Goal: Task Accomplishment & Management: Manage account settings

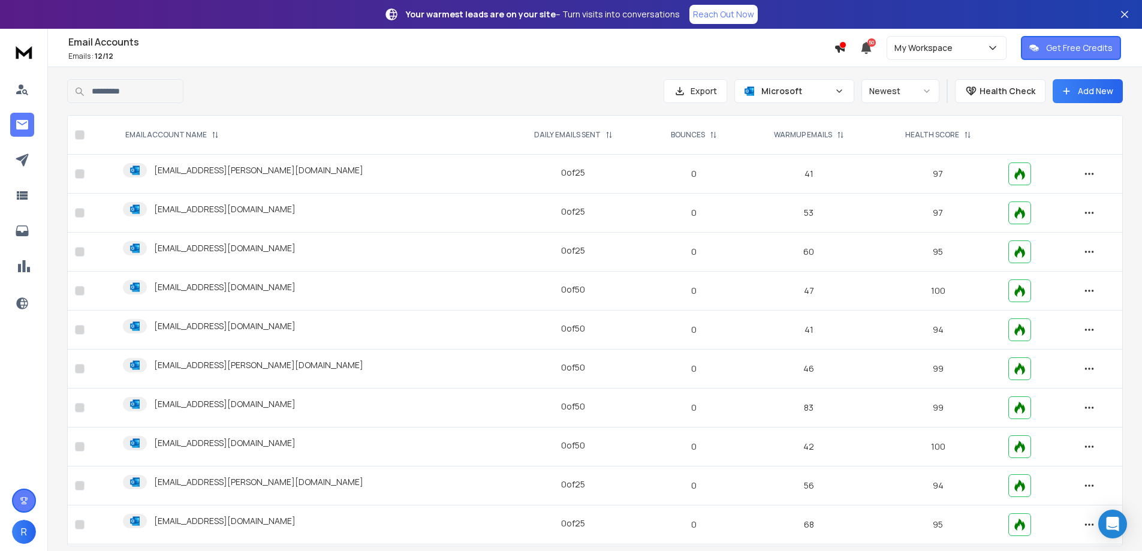
click at [807, 91] on p "Microsoft" at bounding box center [796, 91] width 68 height 12
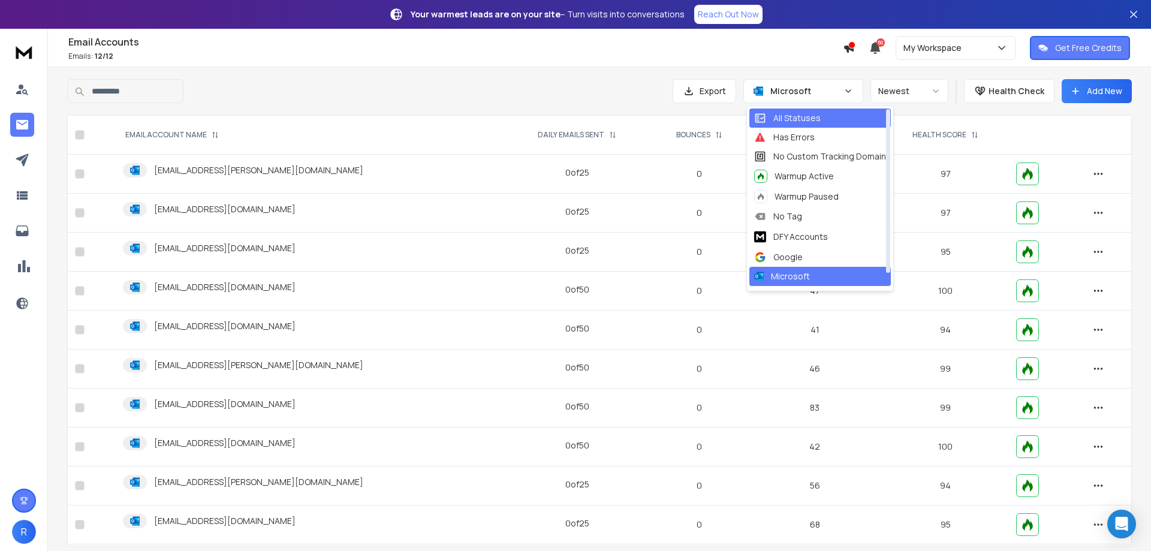
click at [781, 119] on div "All Statuses" at bounding box center [787, 118] width 67 height 12
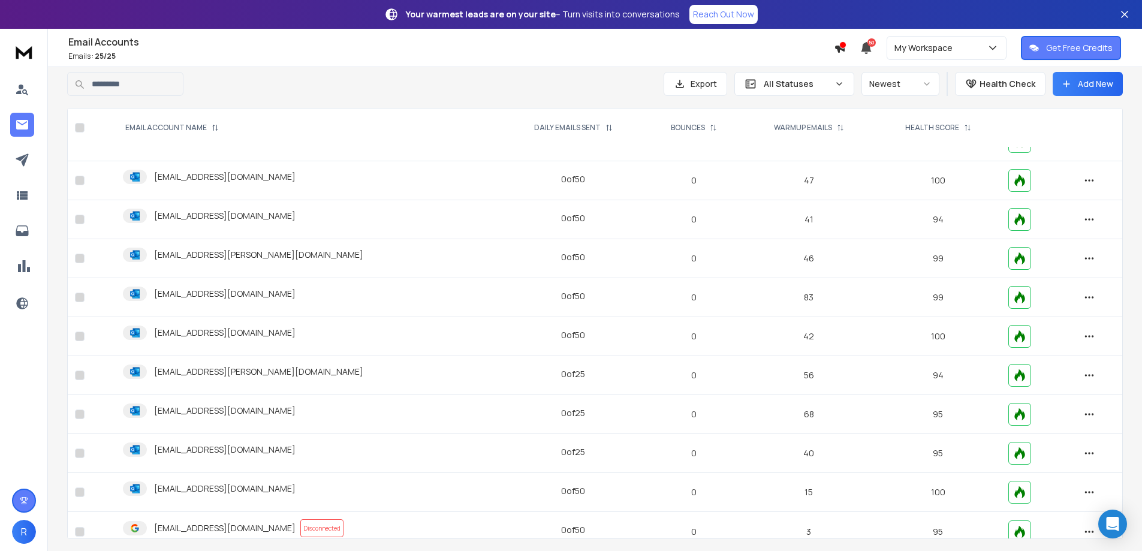
scroll to position [119, 0]
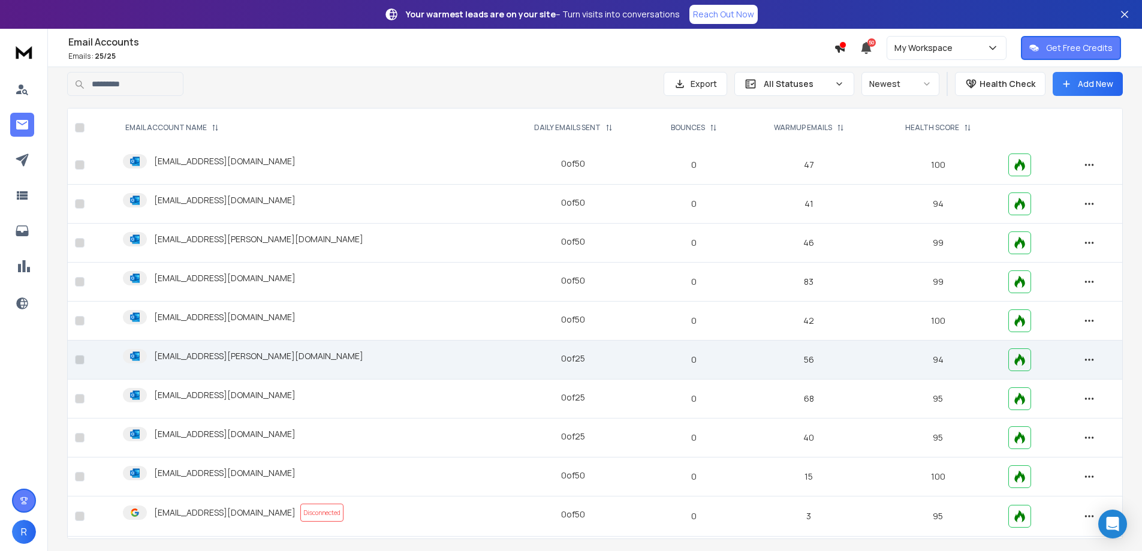
click at [80, 360] on button "button" at bounding box center [80, 360] width 10 height 10
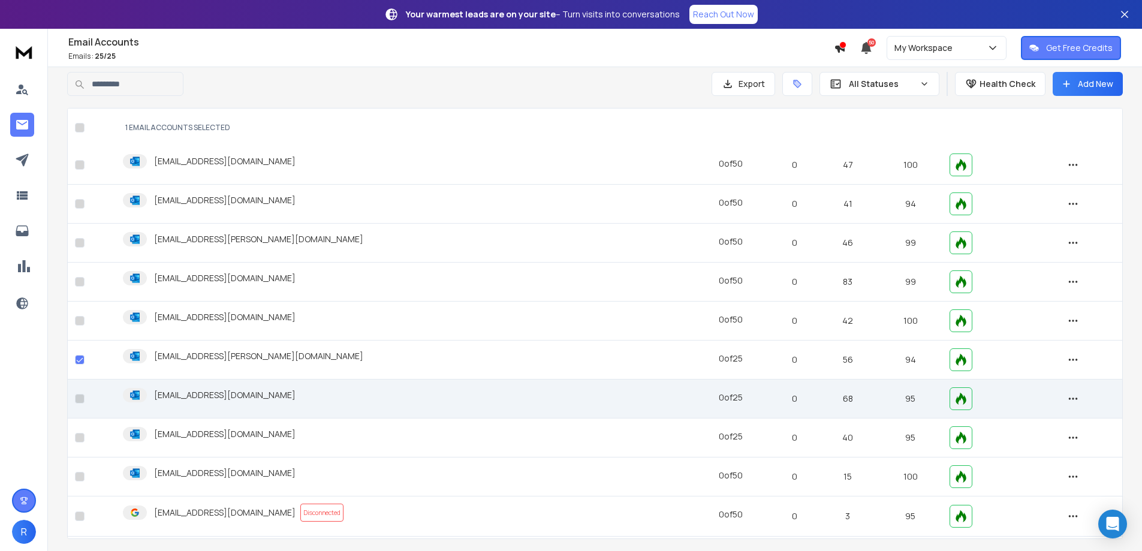
click at [79, 402] on button "button" at bounding box center [80, 399] width 10 height 10
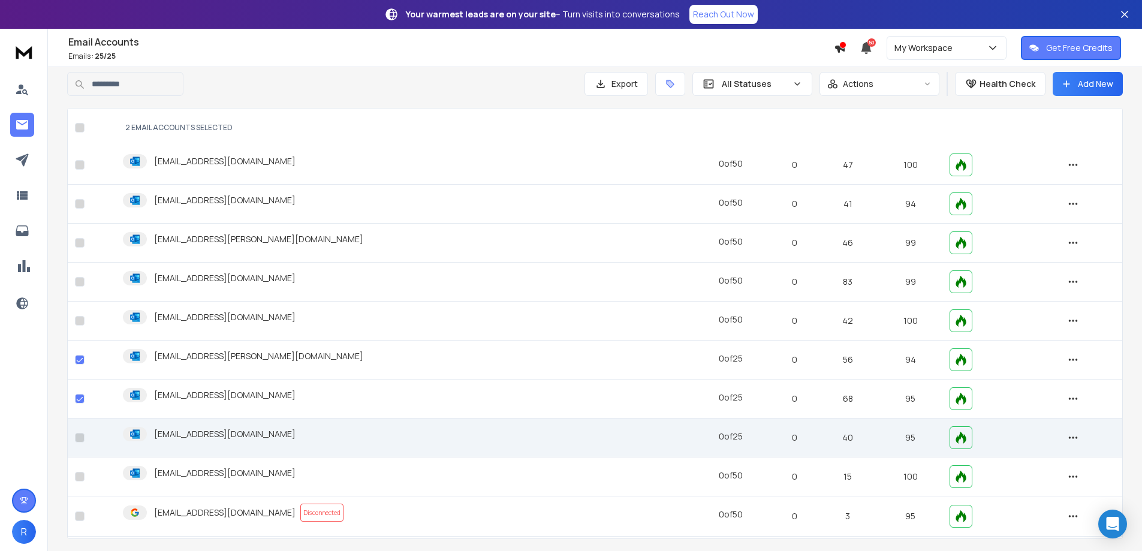
click at [79, 437] on button "button" at bounding box center [80, 438] width 10 height 10
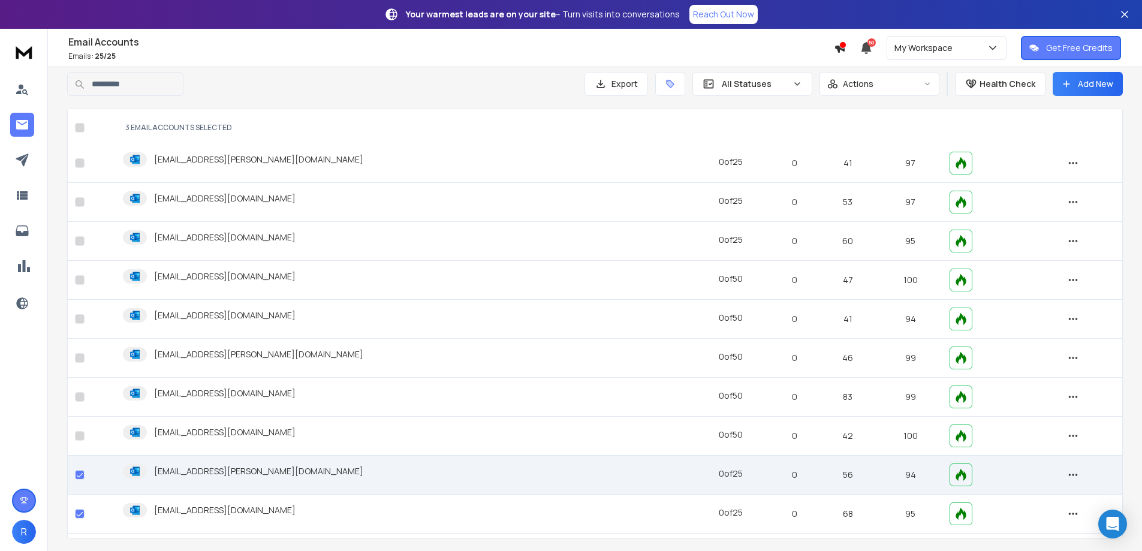
scroll to position [0, 0]
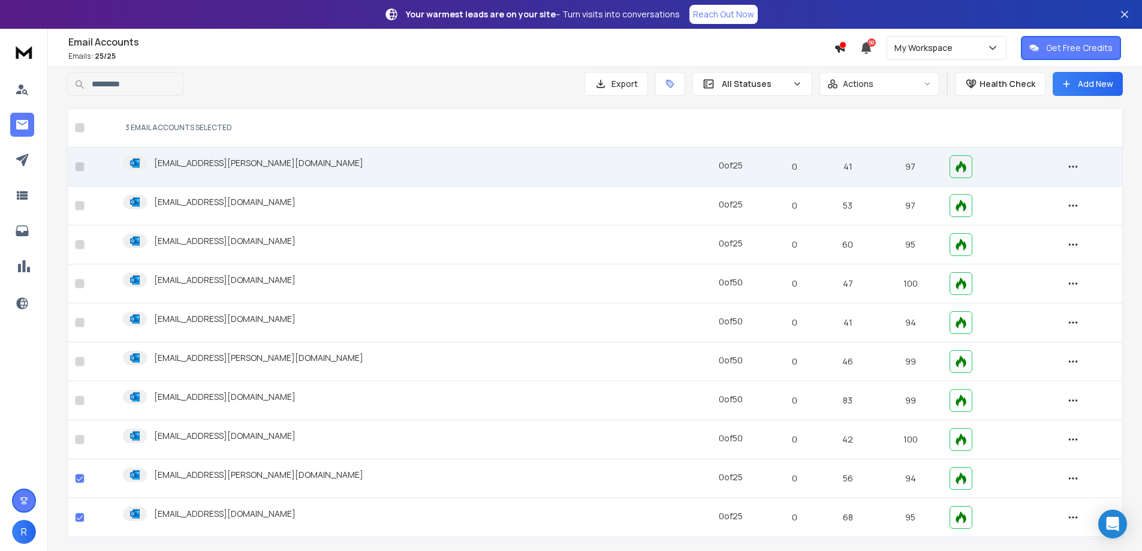
click at [77, 165] on button "button" at bounding box center [80, 167] width 10 height 10
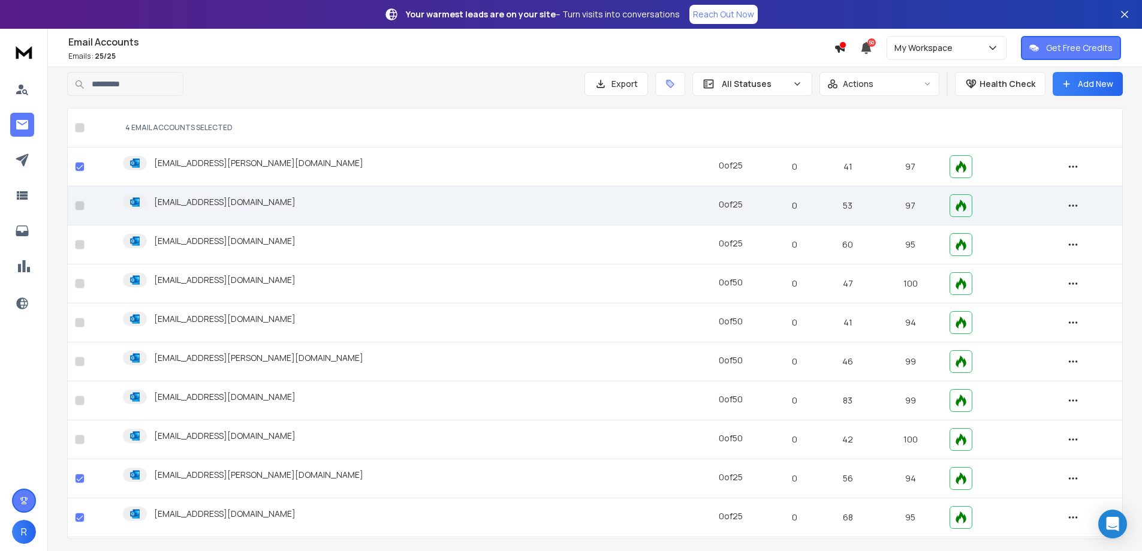
click at [77, 204] on button "button" at bounding box center [80, 206] width 10 height 10
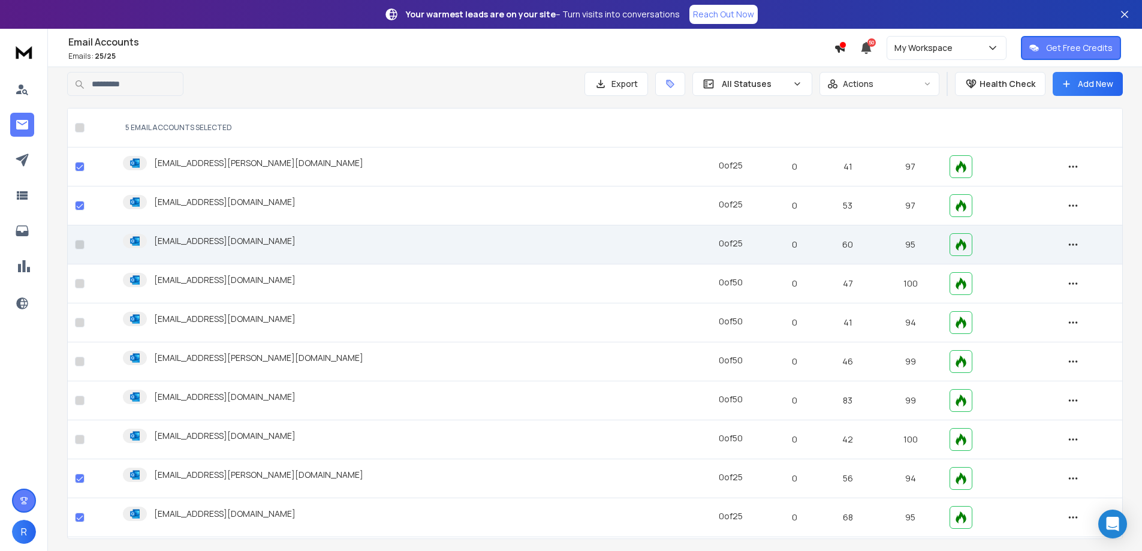
click at [80, 245] on button "button" at bounding box center [80, 245] width 10 height 10
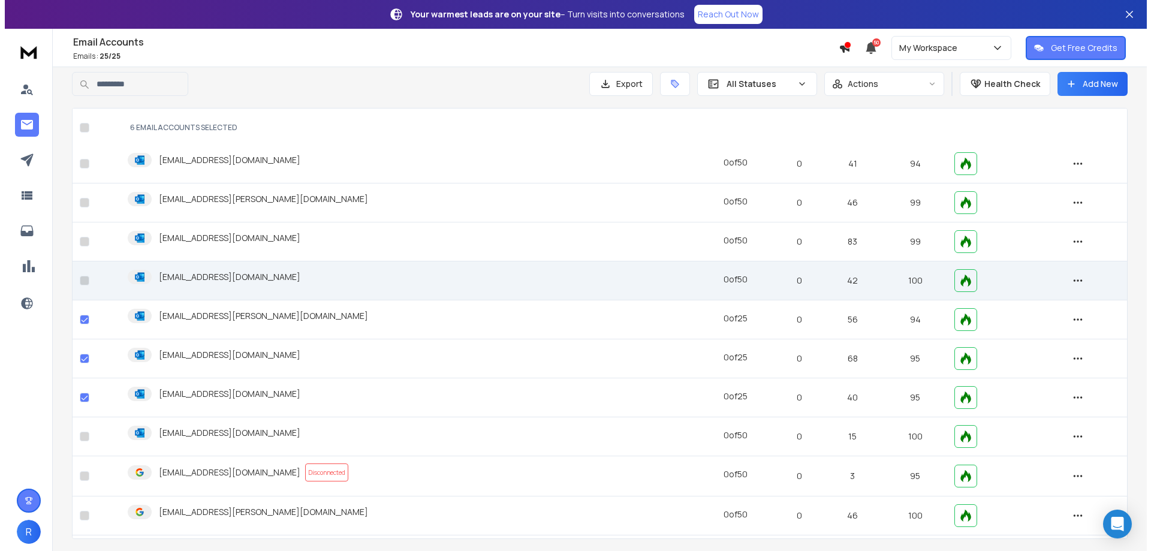
scroll to position [180, 0]
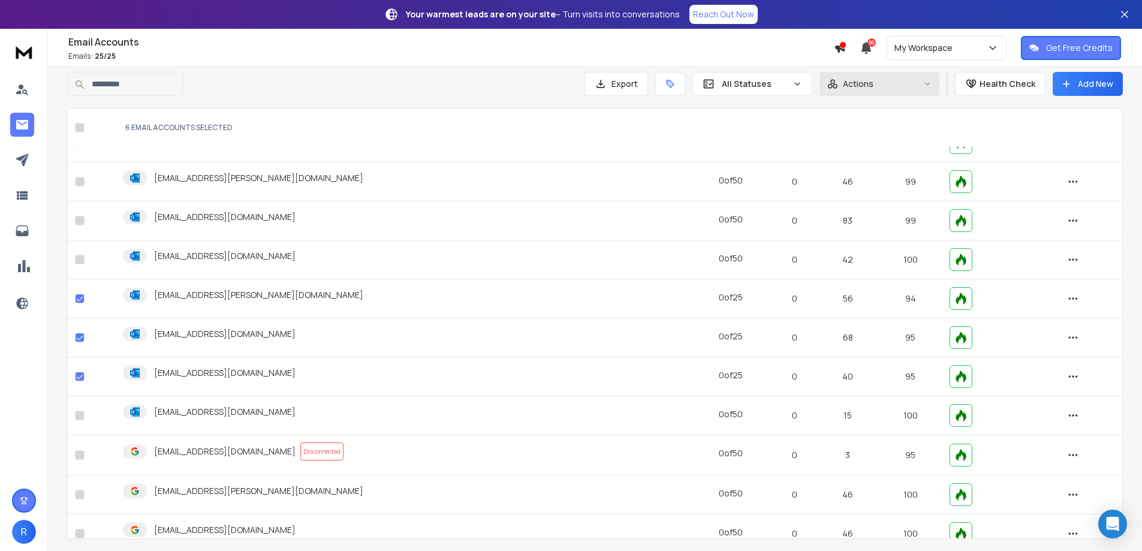
click at [890, 83] on div "Actions" at bounding box center [873, 84] width 91 height 12
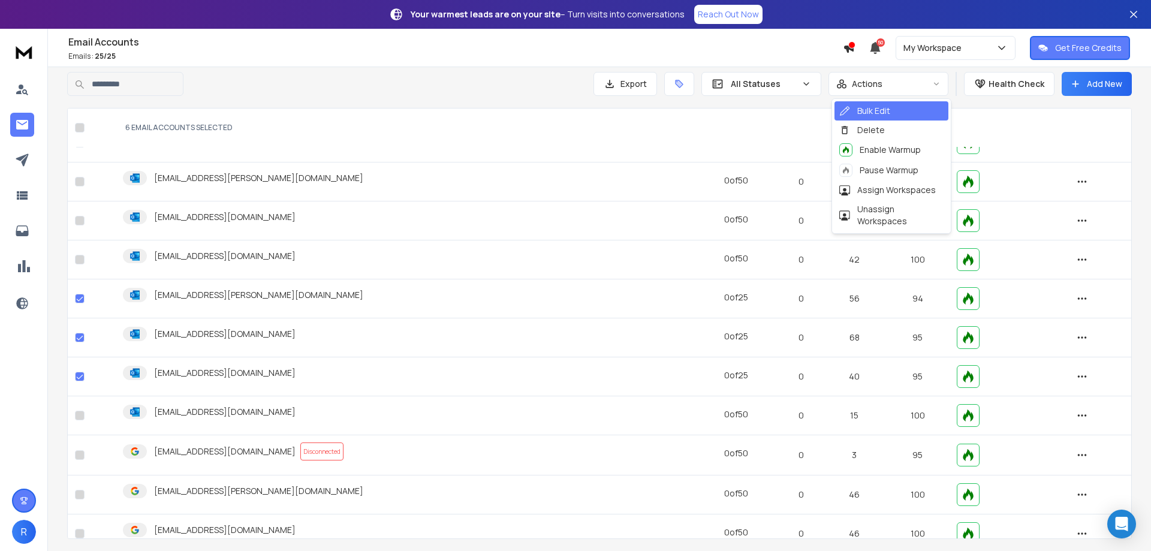
click at [863, 113] on div "Bulk Edit" at bounding box center [865, 111] width 51 height 12
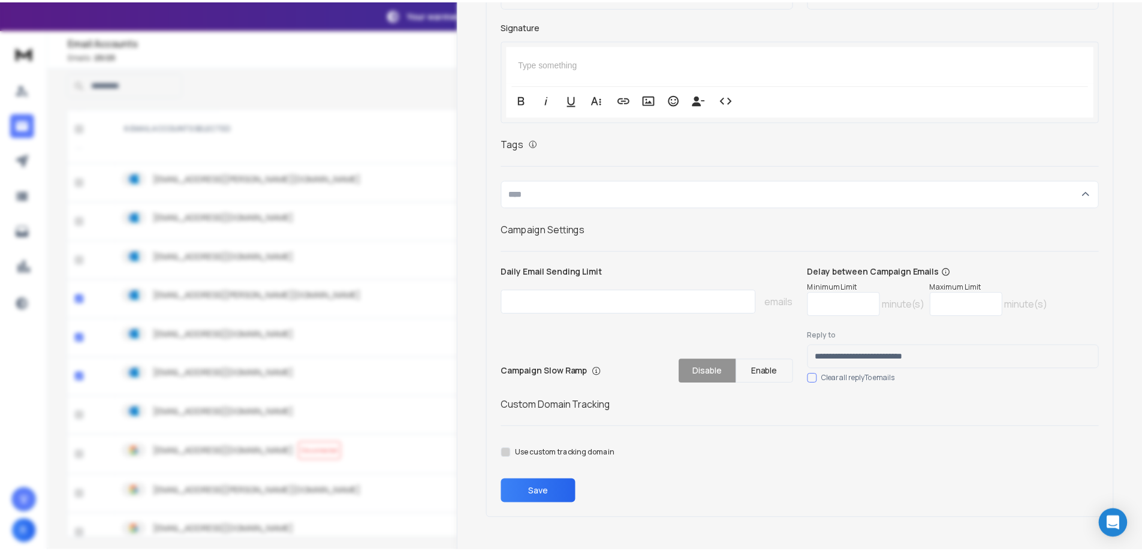
scroll to position [157, 0]
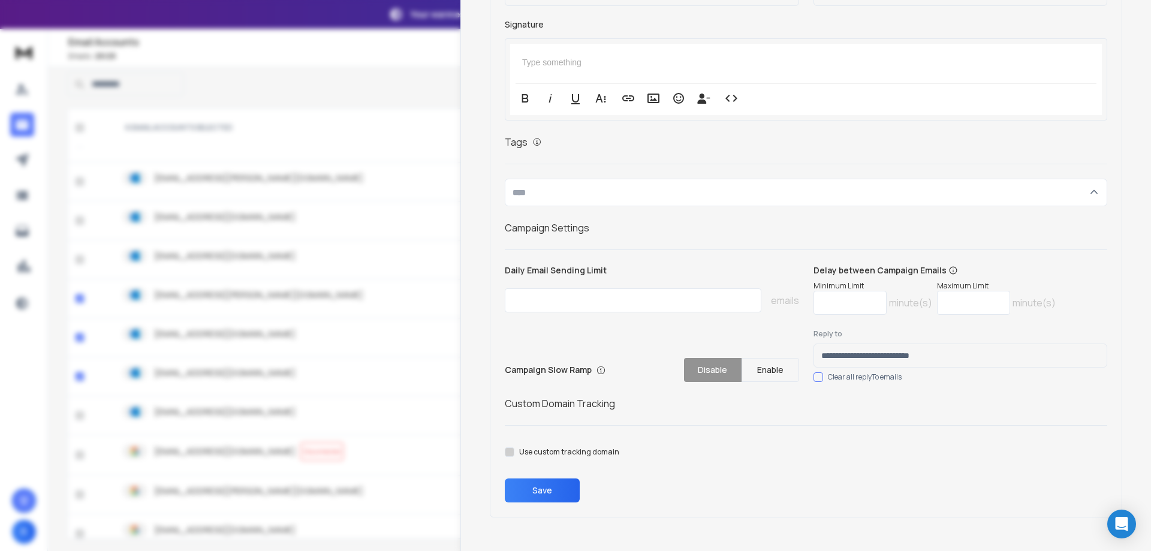
click at [548, 305] on input "number" at bounding box center [633, 300] width 257 height 24
drag, startPoint x: 525, startPoint y: 301, endPoint x: 517, endPoint y: 308, distance: 11.1
click at [517, 308] on input "**" at bounding box center [633, 300] width 257 height 24
click at [524, 306] on input "**" at bounding box center [633, 300] width 257 height 24
drag, startPoint x: 525, startPoint y: 304, endPoint x: 510, endPoint y: 308, distance: 15.6
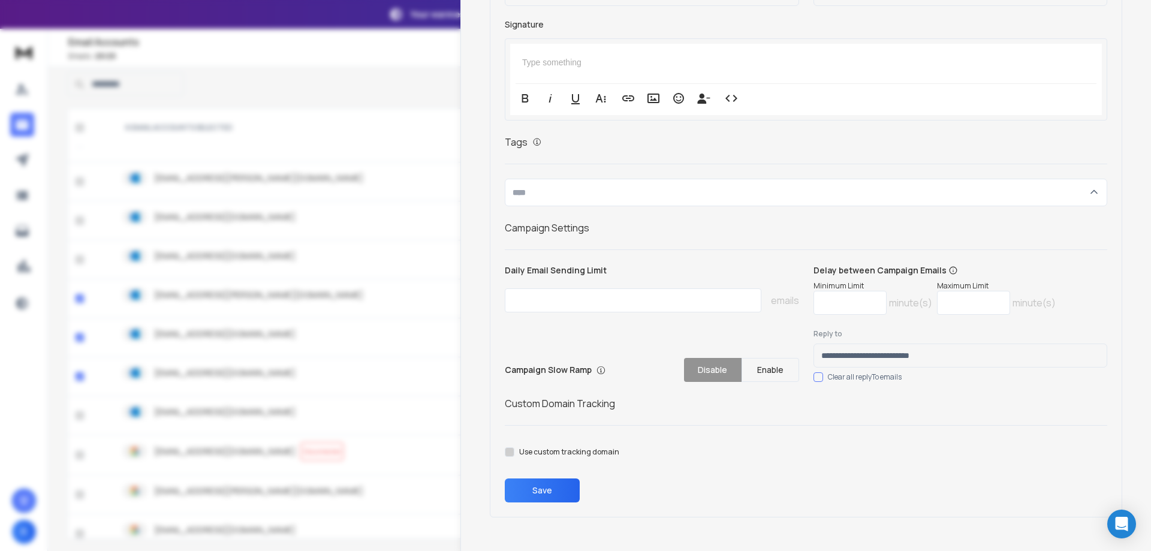
click at [510, 308] on input "**" at bounding box center [633, 300] width 257 height 24
type input "**"
click at [771, 371] on button "Enable" at bounding box center [771, 370] width 58 height 24
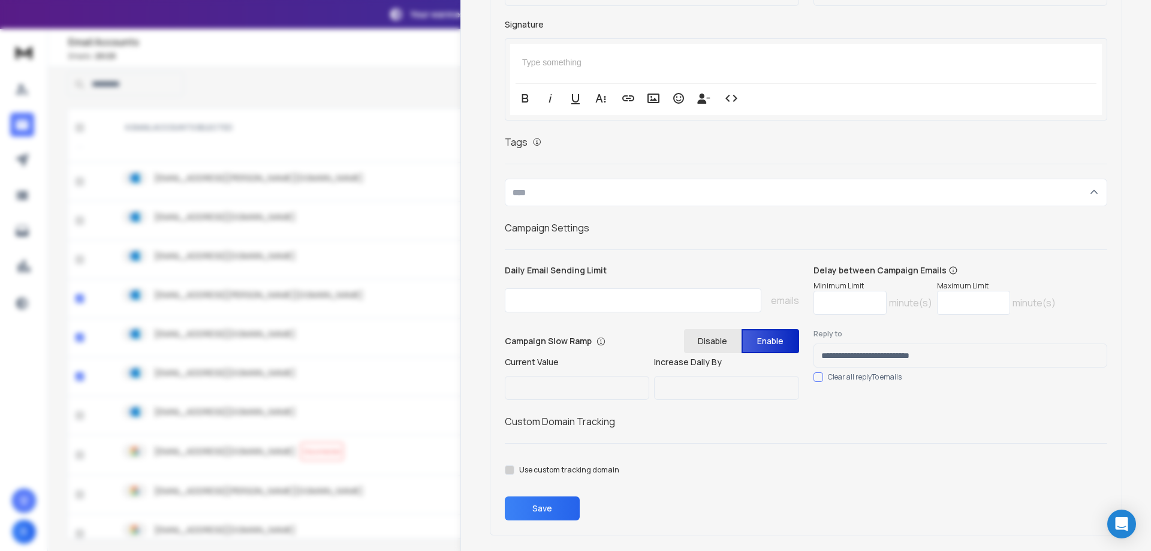
drag, startPoint x: 524, startPoint y: 389, endPoint x: 504, endPoint y: 389, distance: 19.2
click at [504, 389] on div "Sender Name First Name Last Name Signature Type something Clear Formatting Font…" at bounding box center [806, 220] width 633 height 630
type input "**"
click at [675, 384] on input "Increase Daily By" at bounding box center [726, 388] width 145 height 24
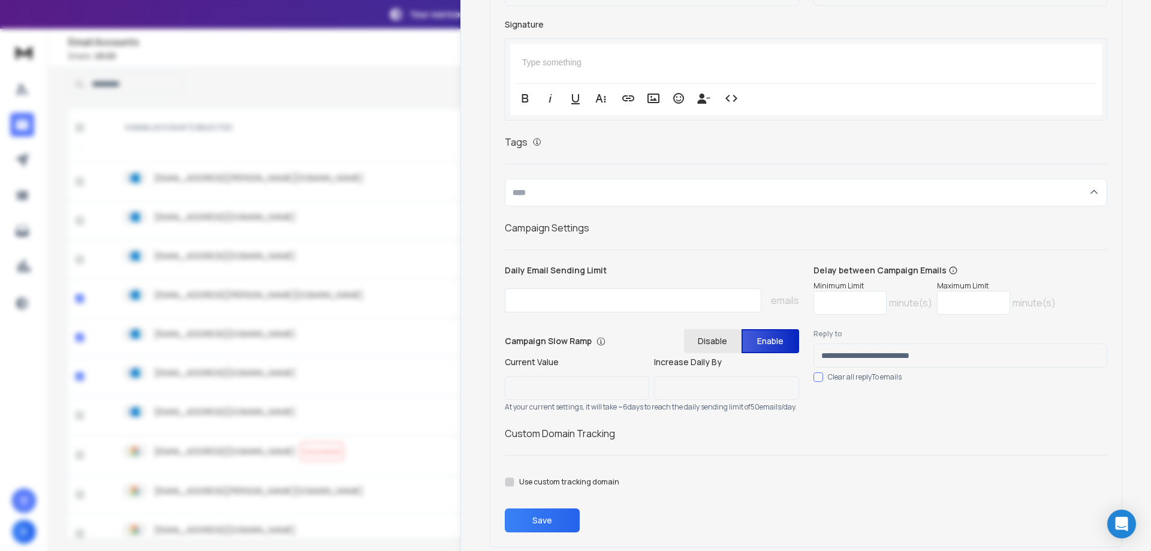
type input "*"
click at [542, 530] on button "Save" at bounding box center [542, 521] width 75 height 24
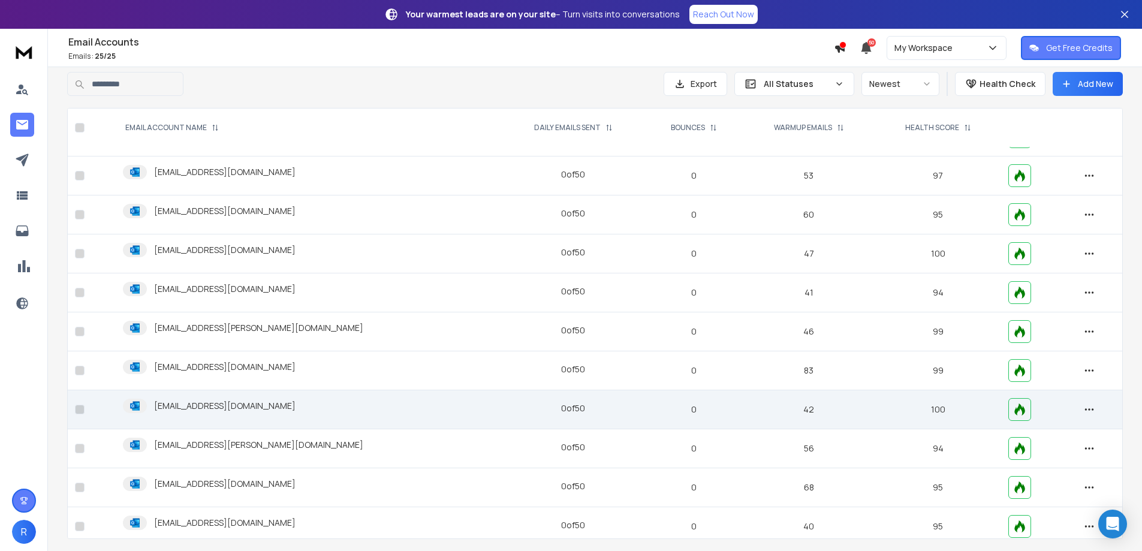
scroll to position [0, 0]
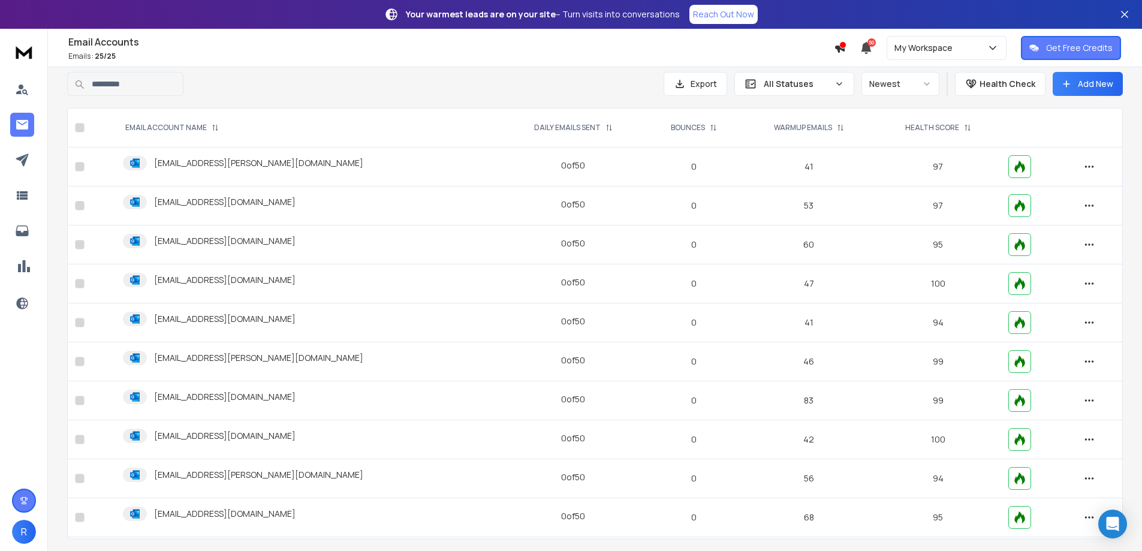
click at [299, 88] on div at bounding box center [362, 84] width 590 height 24
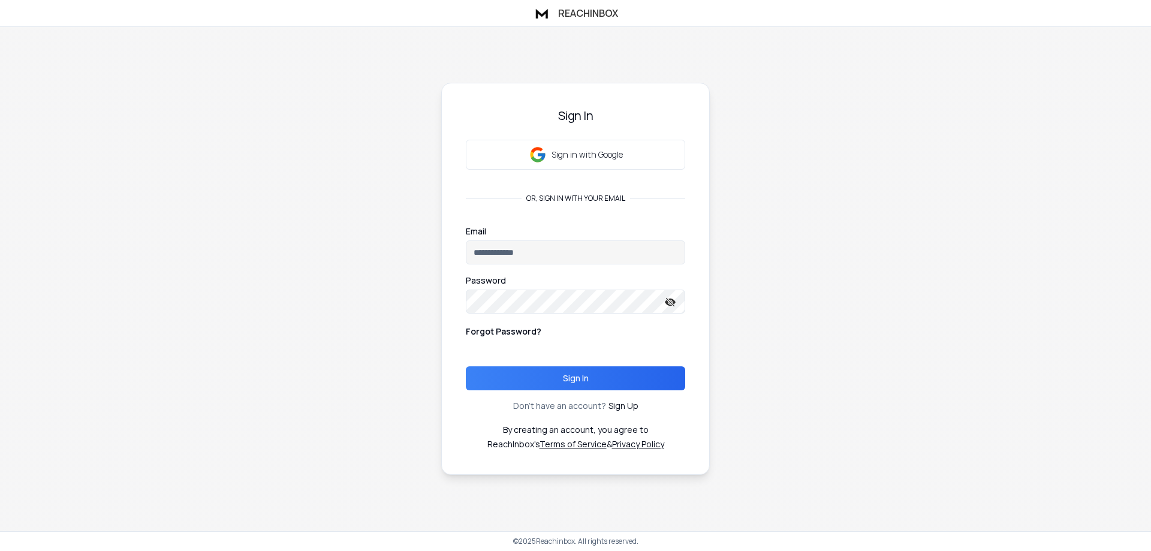
type input "**********"
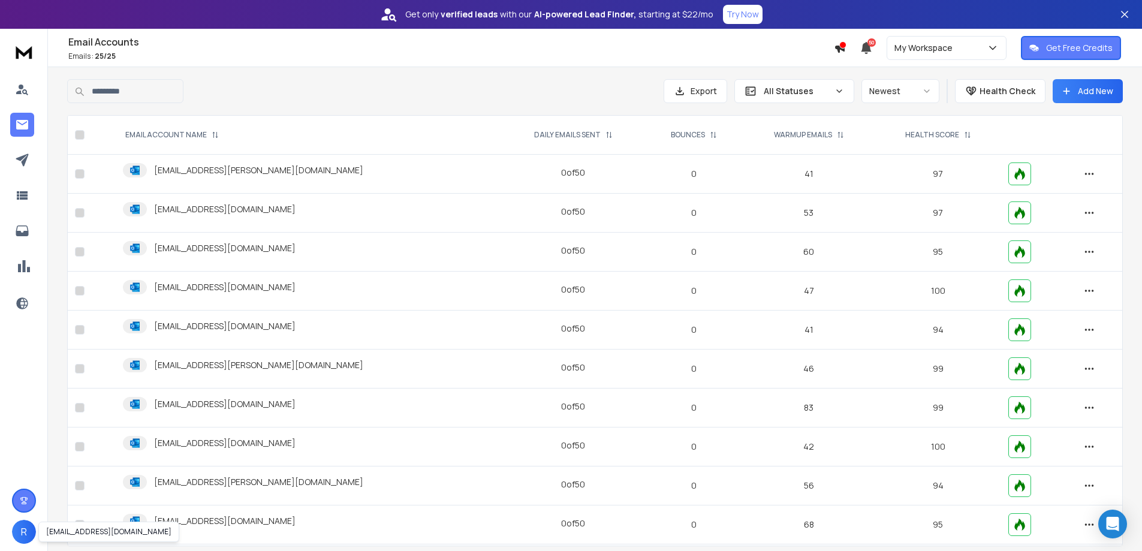
click at [23, 537] on span "R" at bounding box center [24, 532] width 24 height 24
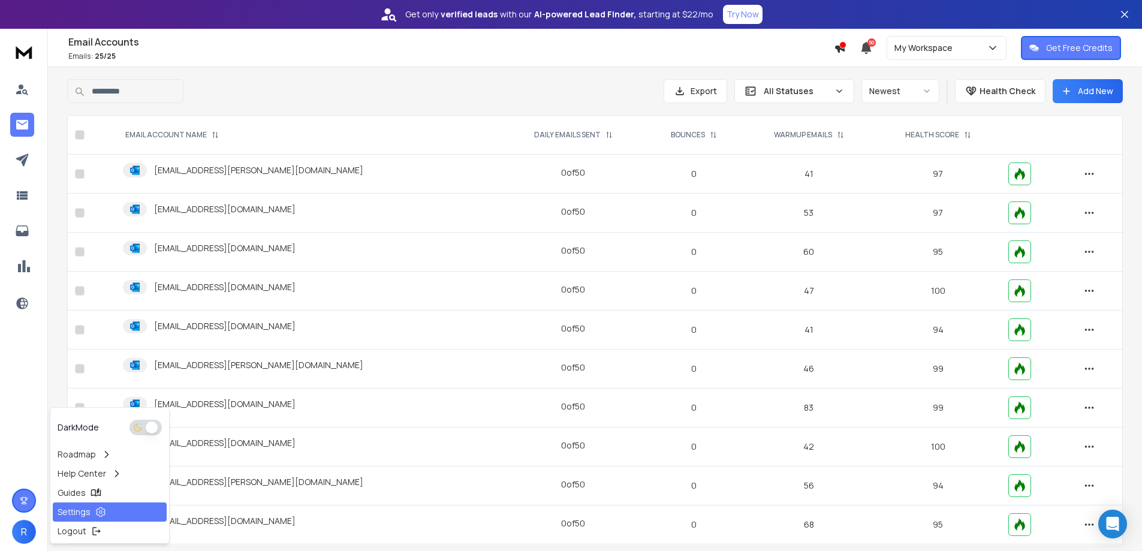
click at [71, 508] on p "Settings" at bounding box center [74, 512] width 33 height 12
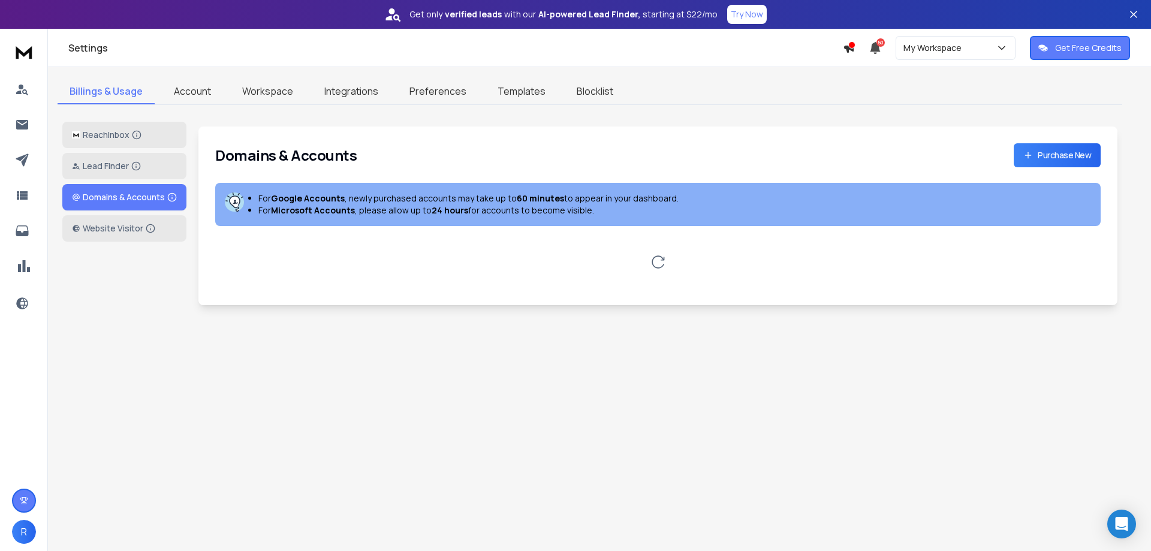
click at [90, 194] on button "Domains & Accounts" at bounding box center [124, 197] width 124 height 26
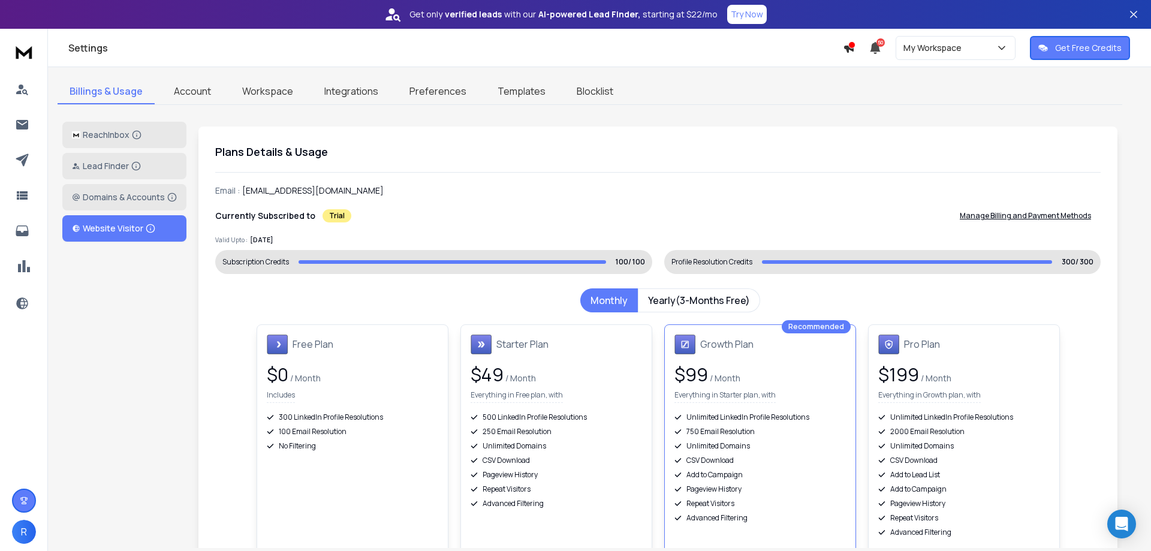
click at [98, 234] on button "Website Visitor" at bounding box center [124, 228] width 124 height 26
click at [122, 200] on button "Domains & Accounts" at bounding box center [124, 197] width 124 height 26
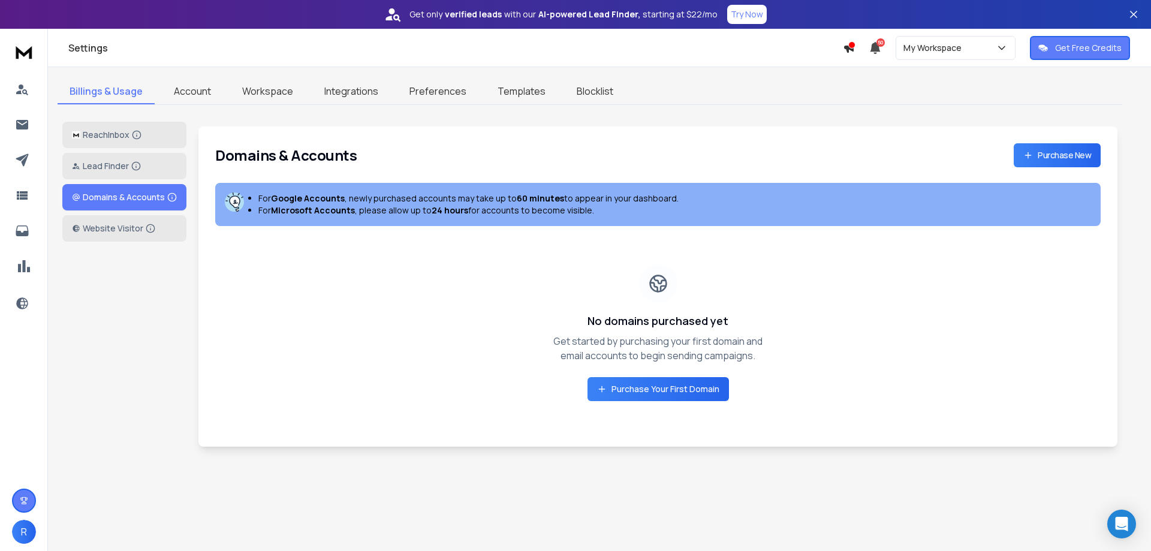
click at [124, 234] on button "Website Visitor" at bounding box center [124, 228] width 124 height 26
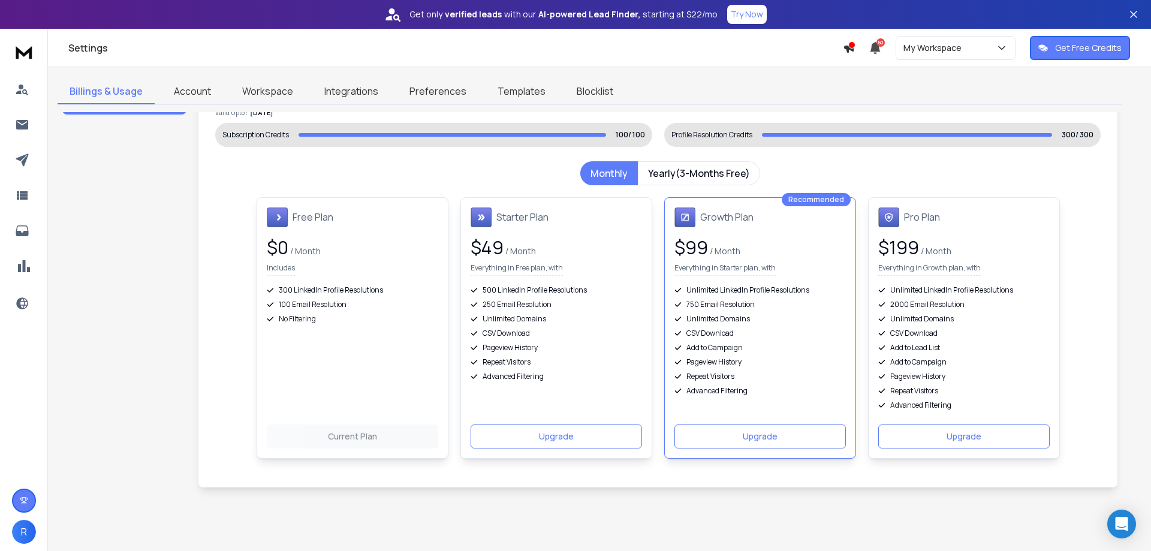
scroll to position [130, 0]
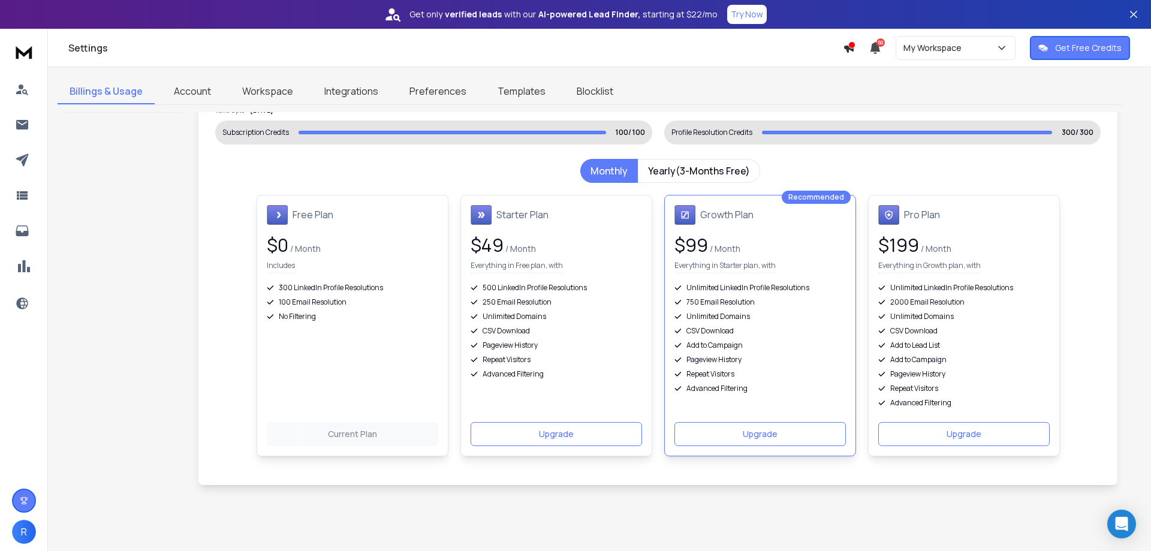
click at [369, 436] on div "Current Plan" at bounding box center [353, 434] width 172 height 24
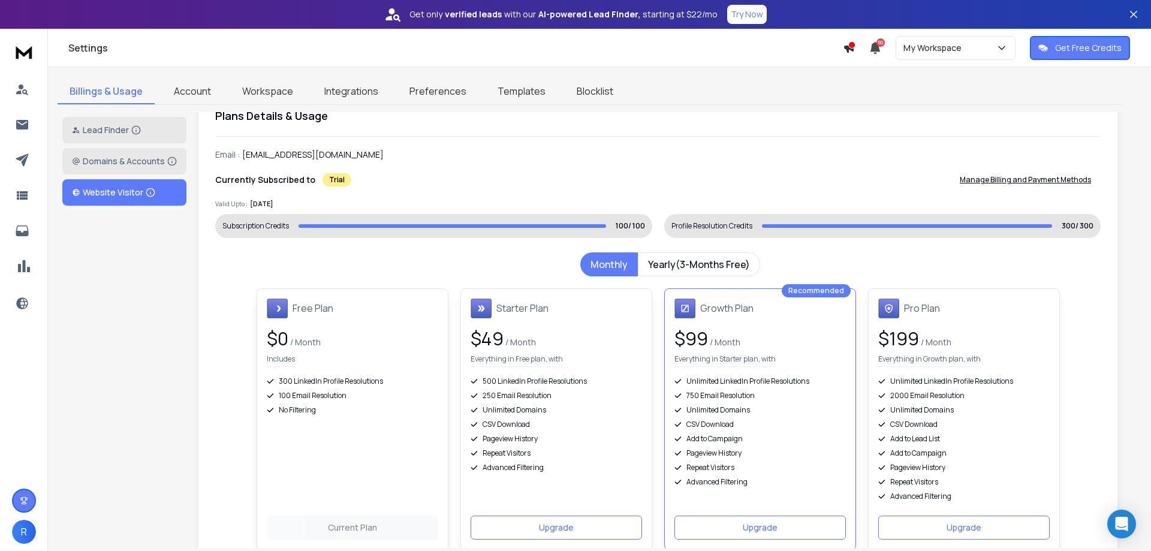
scroll to position [0, 0]
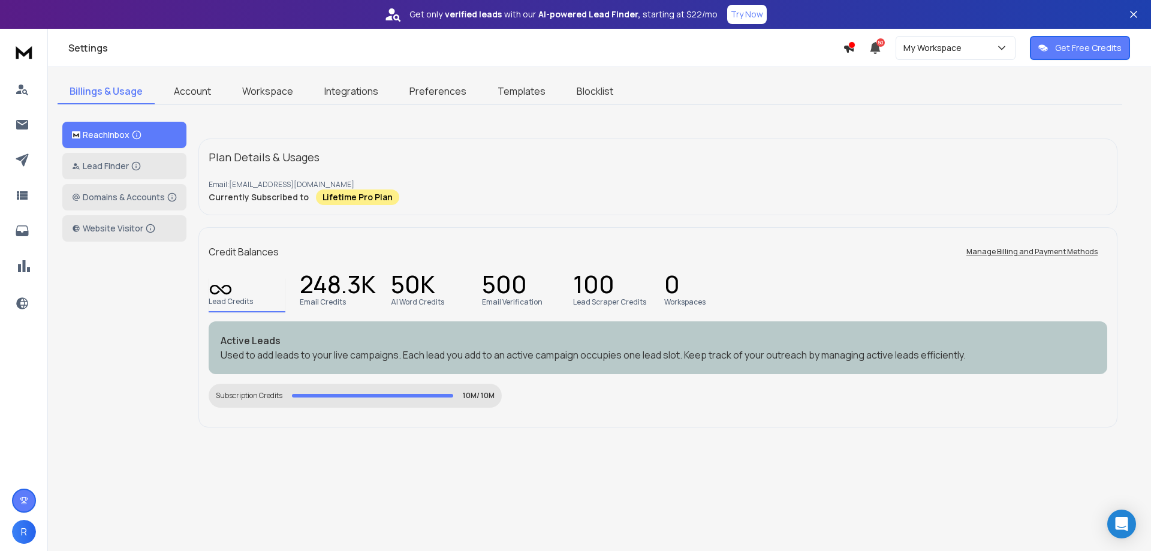
click at [95, 139] on button "ReachInbox" at bounding box center [124, 135] width 124 height 26
click at [339, 199] on div "Lifetime Pro Plan" at bounding box center [357, 198] width 83 height 16
click at [106, 197] on button "Domains & Accounts" at bounding box center [124, 197] width 124 height 26
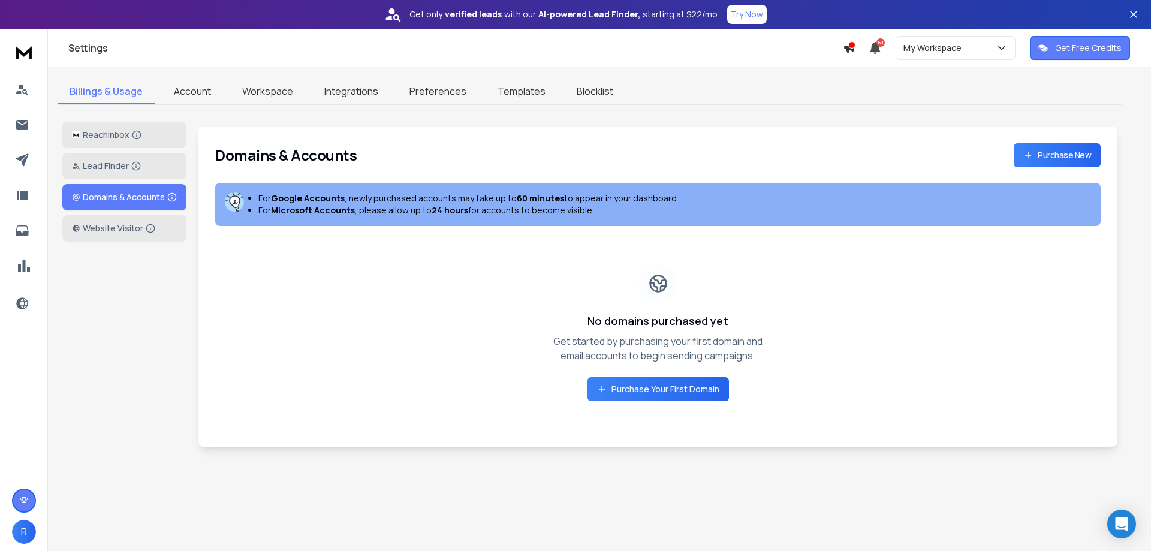
click at [172, 95] on link "Account" at bounding box center [192, 91] width 61 height 25
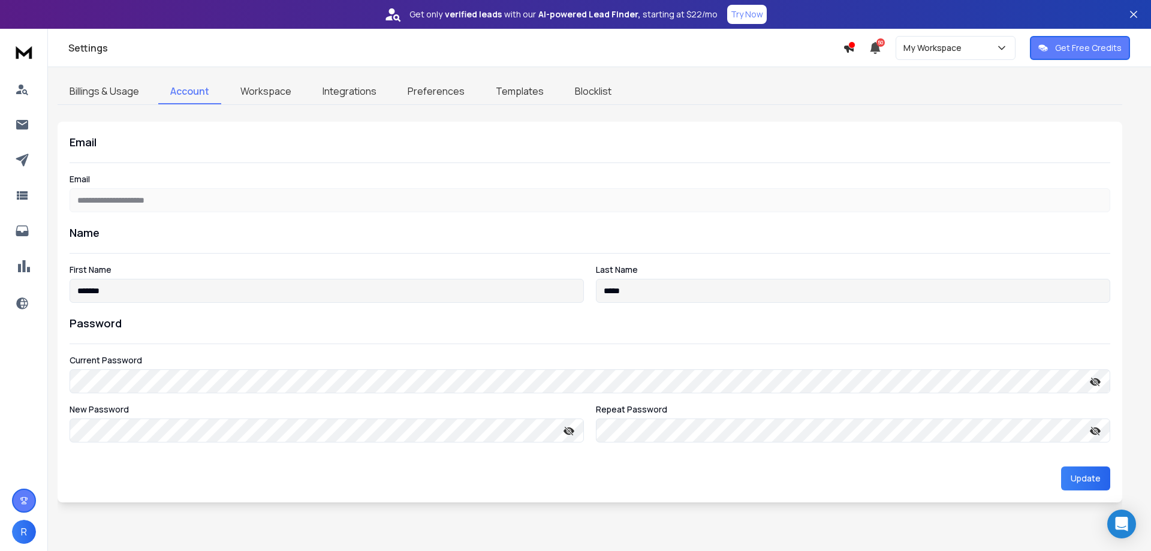
click at [258, 95] on link "Workspace" at bounding box center [265, 91] width 75 height 25
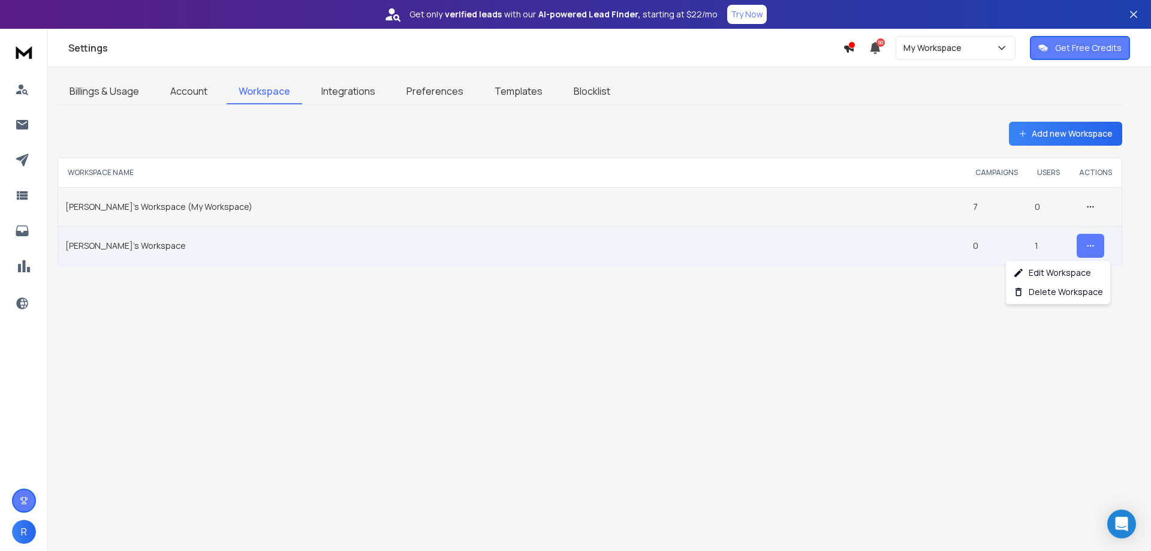
click at [1091, 248] on icon "button" at bounding box center [1091, 246] width 8 height 8
click at [1075, 291] on p "Delete Workspace" at bounding box center [1066, 292] width 74 height 12
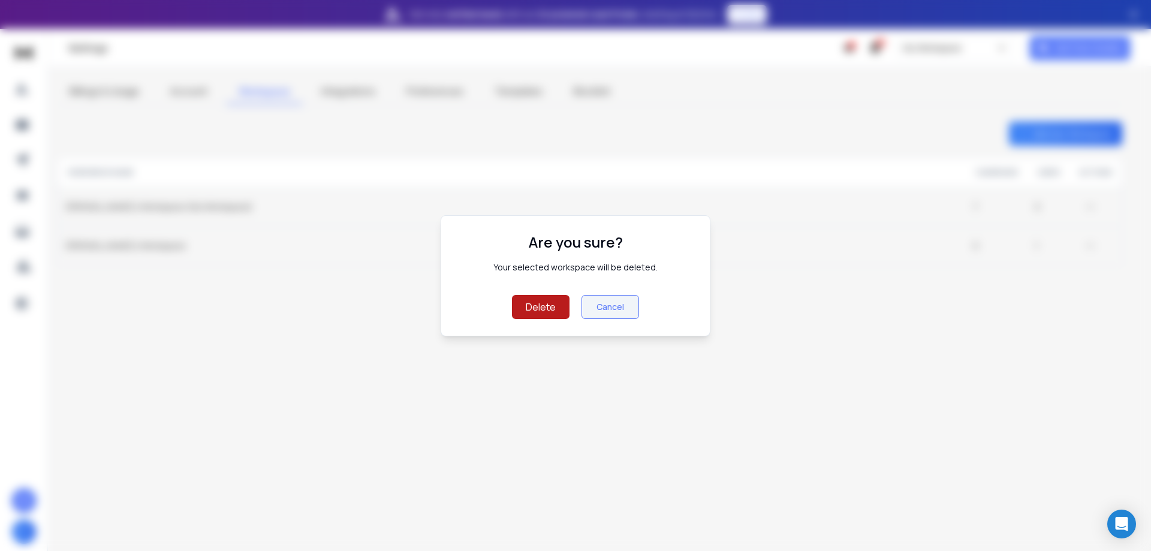
click at [550, 311] on button "Delete" at bounding box center [541, 307] width 58 height 24
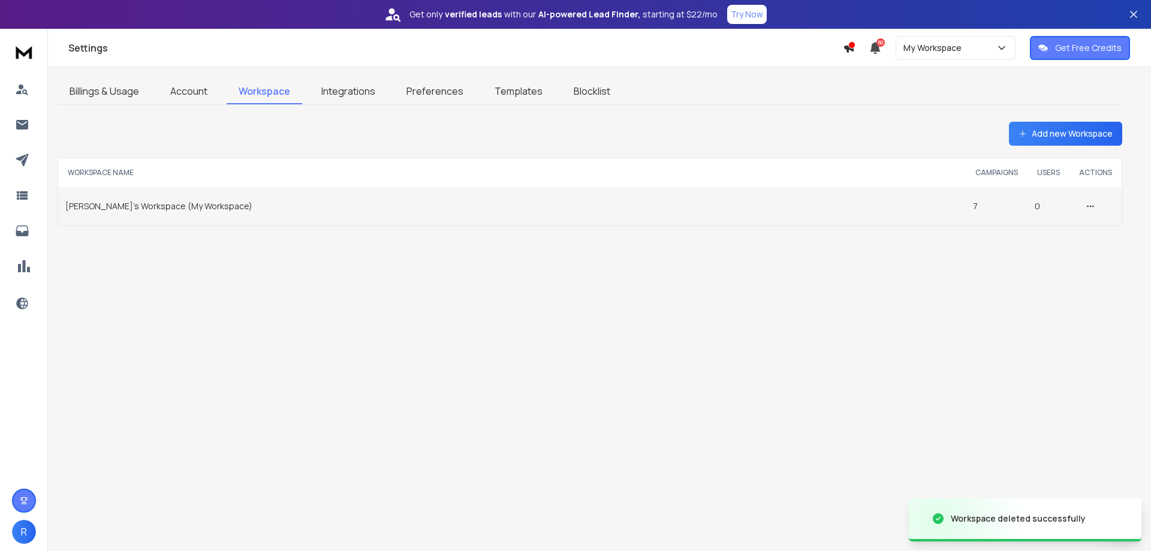
click at [533, 306] on div "Add new Workspace WORKSPACE NAME CAMPAIGNS USERS ACTIONS [PERSON_NAME]'s Worksp…" at bounding box center [590, 330] width 1065 height 417
click at [344, 94] on link "Integrations" at bounding box center [348, 91] width 78 height 25
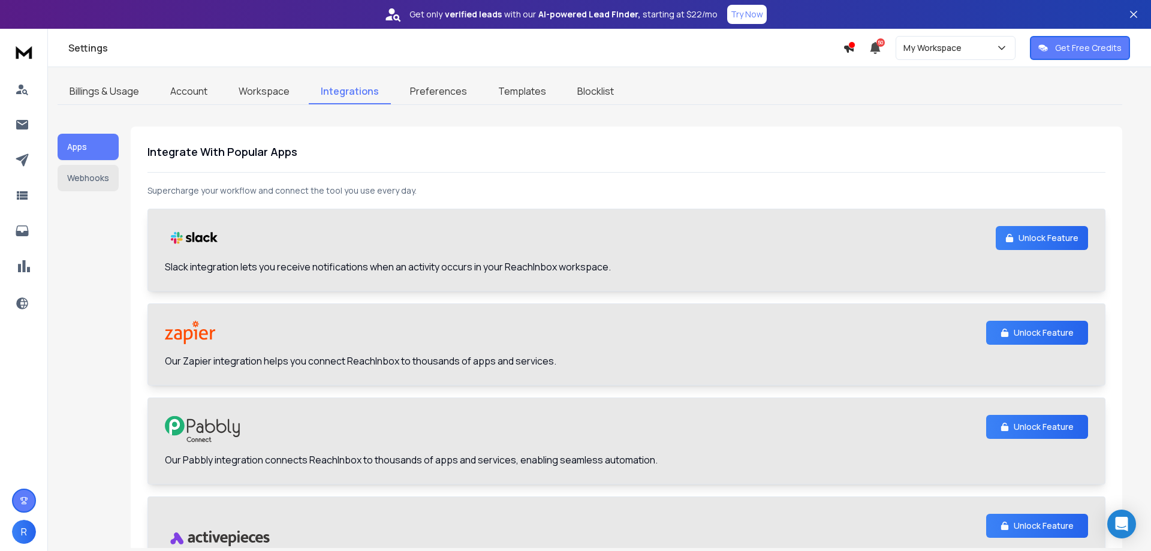
click at [423, 89] on link "Preferences" at bounding box center [438, 91] width 81 height 25
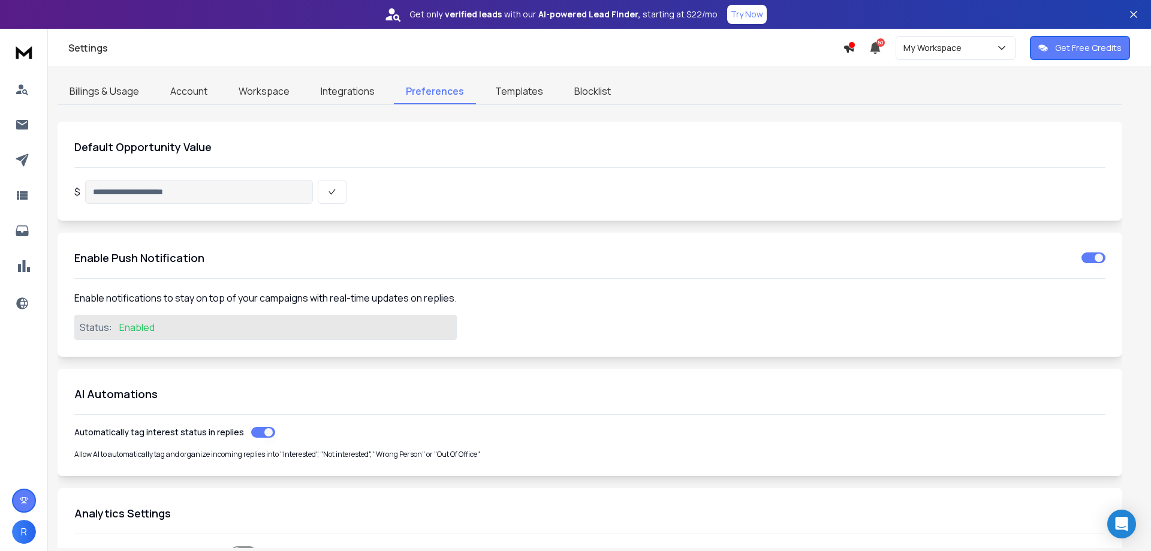
click at [512, 97] on link "Templates" at bounding box center [519, 91] width 72 height 25
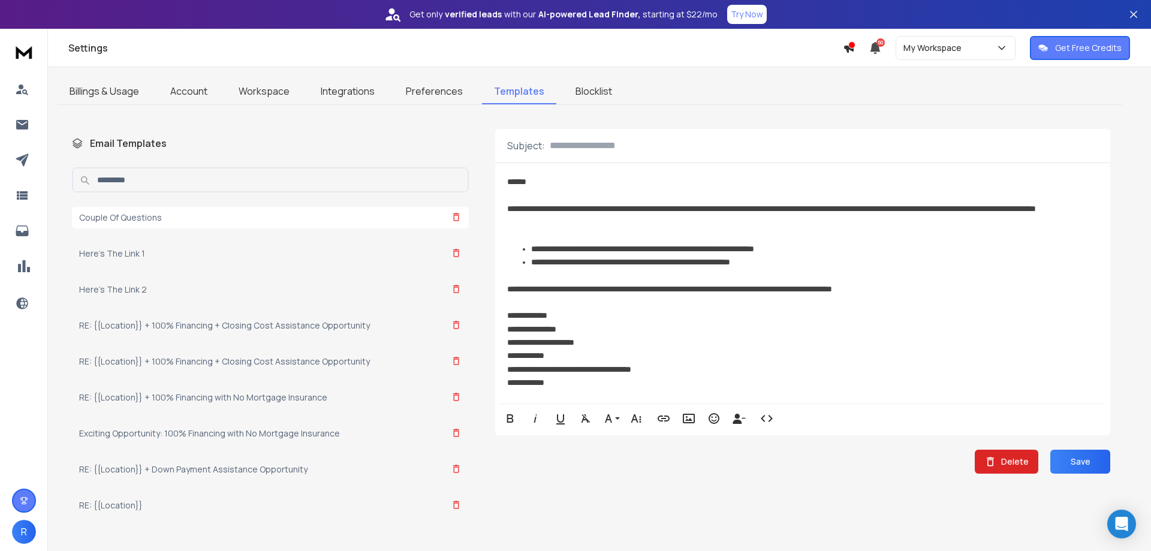
click at [575, 92] on link "Blocklist" at bounding box center [594, 91] width 61 height 25
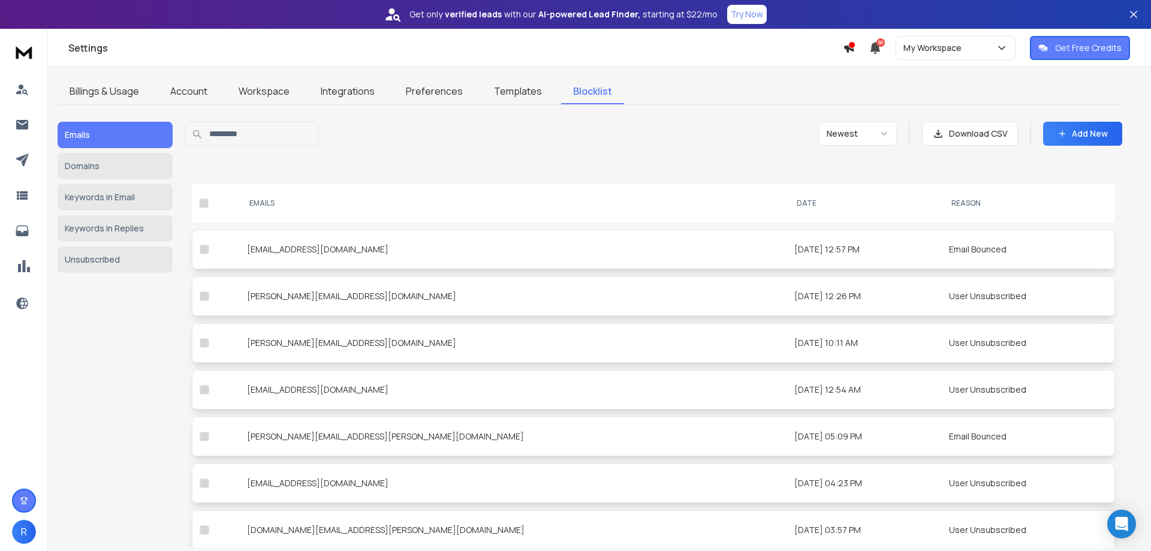
click at [95, 96] on link "Billings & Usage" at bounding box center [105, 91] width 94 height 25
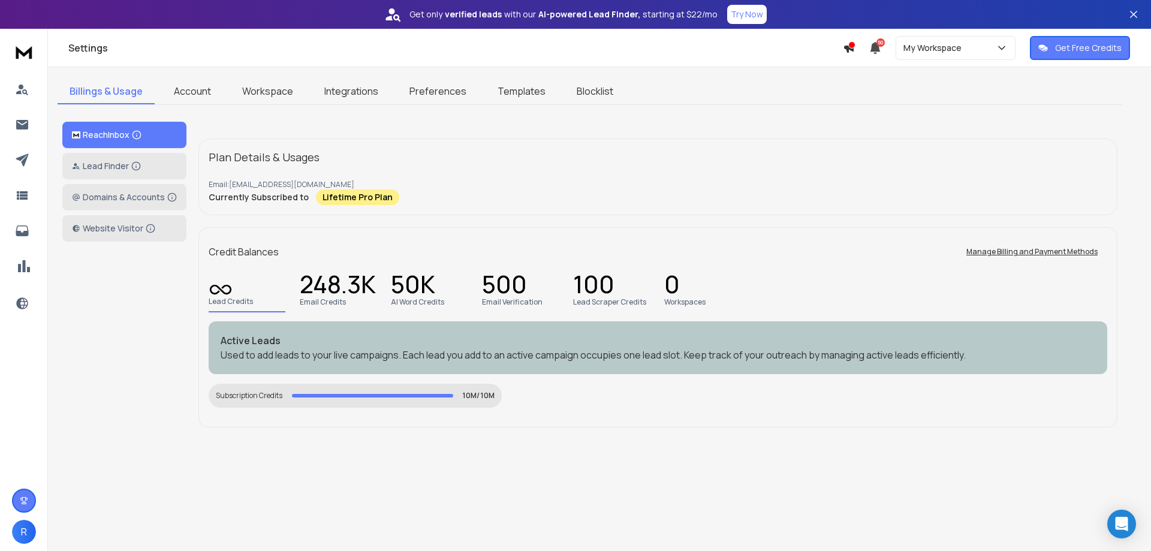
click at [103, 228] on button "Website Visitor" at bounding box center [124, 228] width 124 height 26
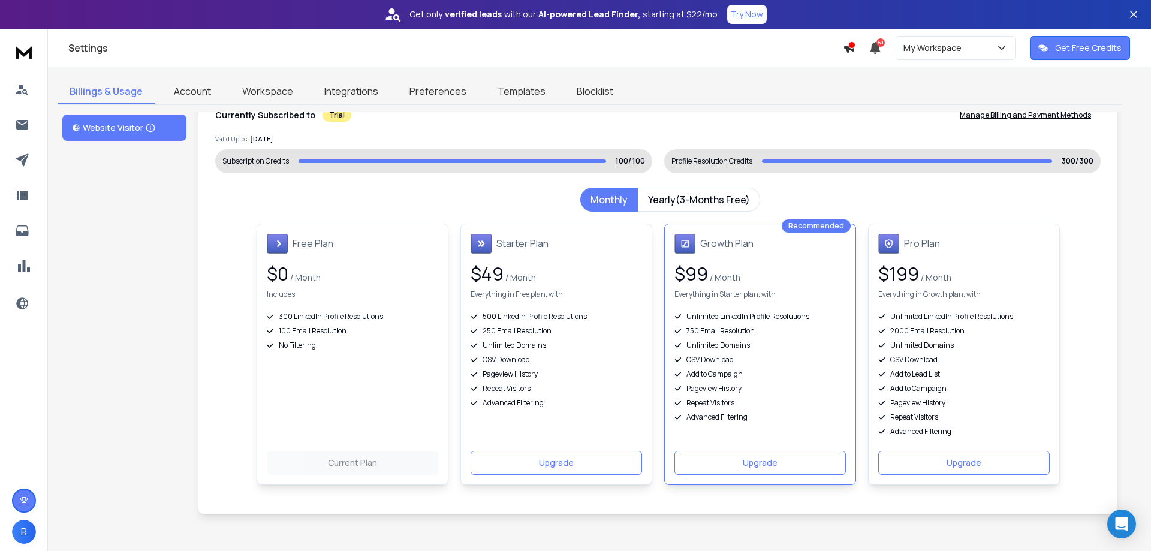
scroll to position [130, 0]
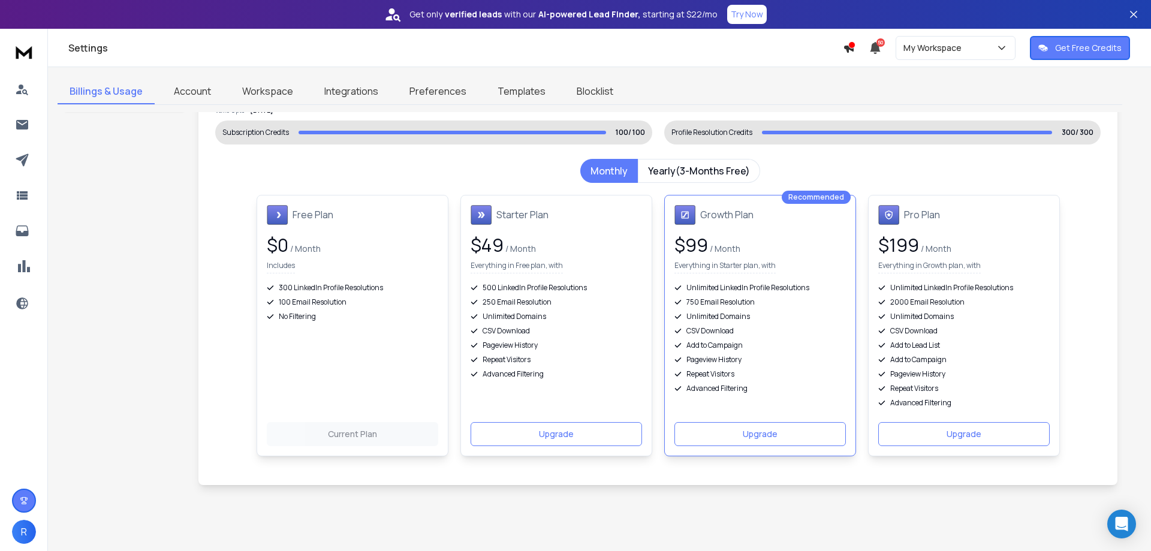
drag, startPoint x: 279, startPoint y: 265, endPoint x: 280, endPoint y: 258, distance: 6.6
click at [279, 264] on p "Includes" at bounding box center [281, 267] width 28 height 13
click at [278, 218] on img at bounding box center [277, 215] width 21 height 20
click at [317, 435] on div "Current Plan" at bounding box center [353, 434] width 172 height 24
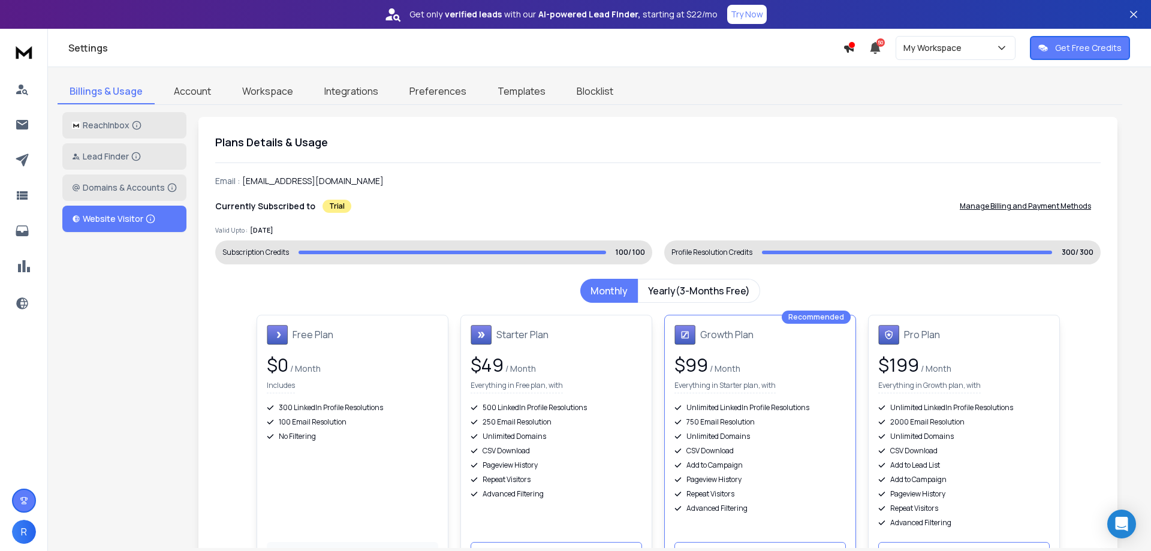
scroll to position [0, 0]
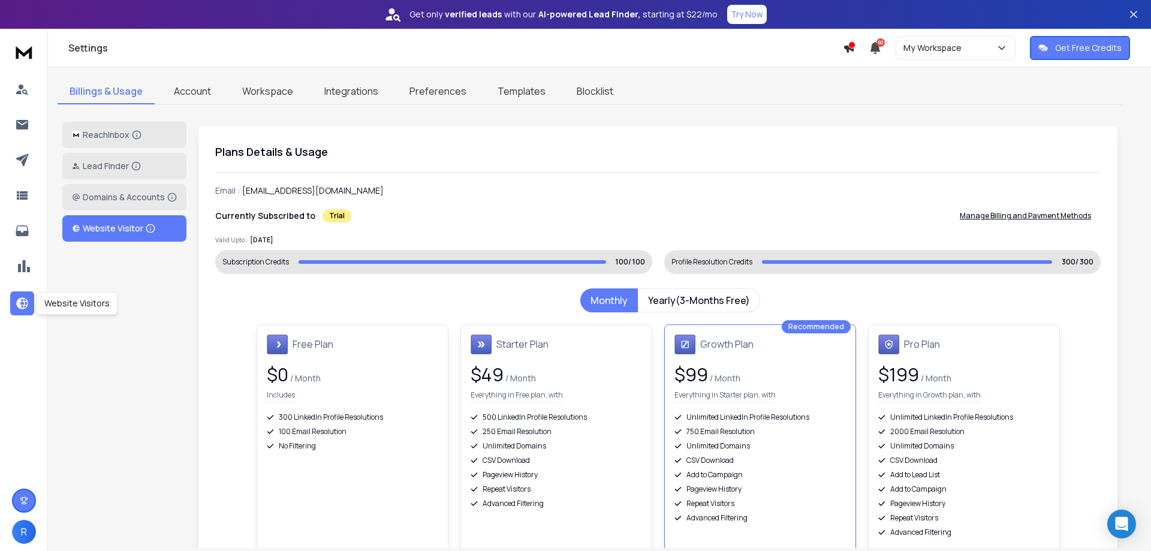
click at [25, 304] on icon at bounding box center [22, 303] width 14 height 14
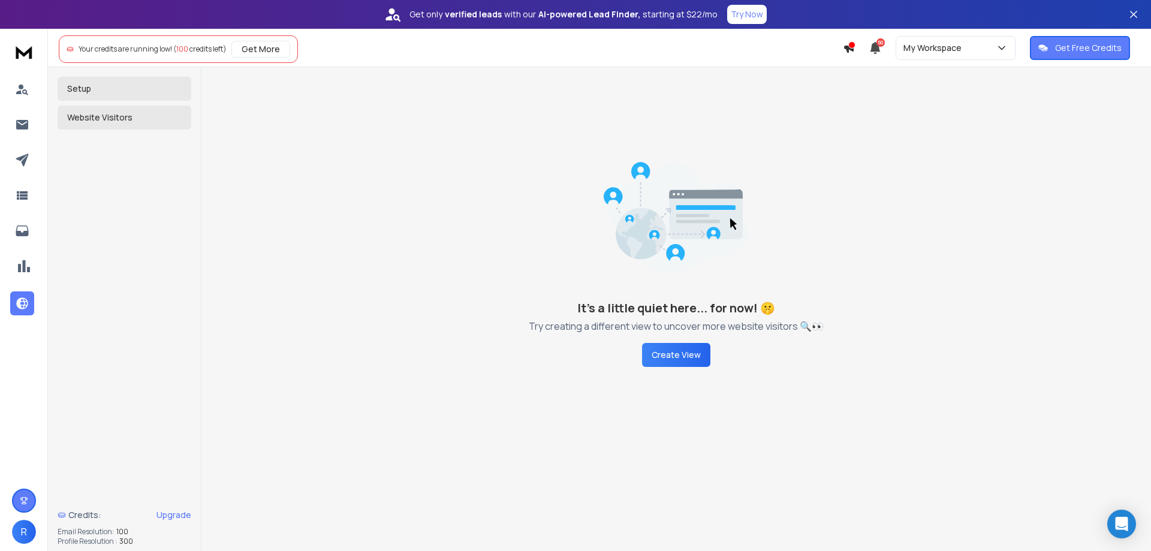
click at [89, 90] on button "Setup" at bounding box center [125, 89] width 134 height 24
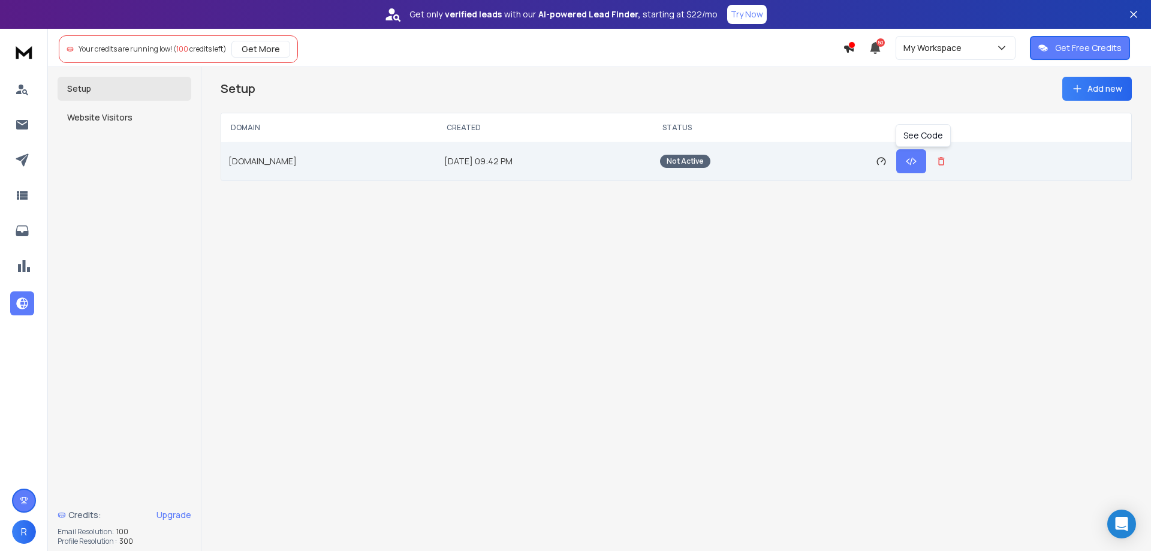
click at [917, 160] on icon at bounding box center [911, 161] width 11 height 11
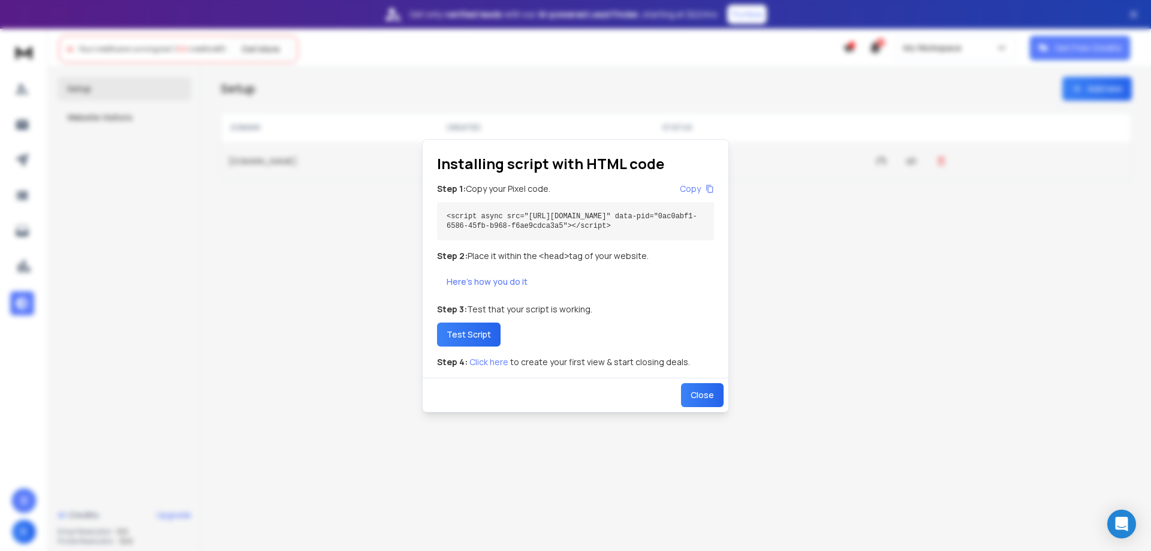
click at [701, 406] on button "Close" at bounding box center [702, 395] width 43 height 24
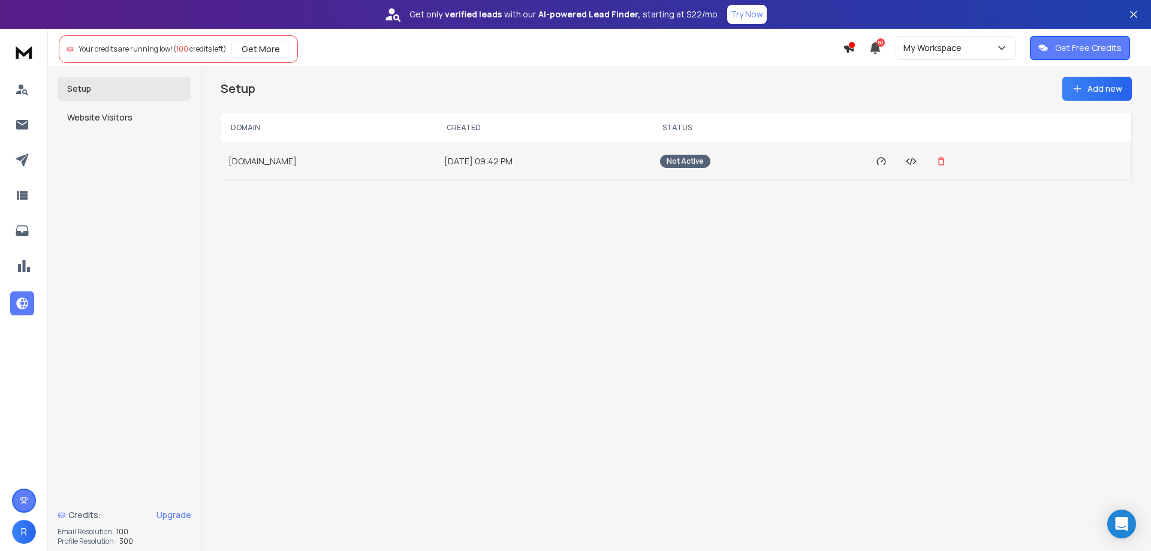
click at [784, 308] on div "Get only verified leads with our AI-powered Lead Finder, starting at $22/mo Try…" at bounding box center [575, 275] width 1151 height 551
click at [887, 165] on icon at bounding box center [881, 161] width 11 height 11
click at [509, 267] on div "Get only verified leads with our AI-powered Lead Finder, starting at $22/mo Try…" at bounding box center [575, 275] width 1151 height 551
drag, startPoint x: 810, startPoint y: 324, endPoint x: 807, endPoint y: 312, distance: 12.4
click at [808, 319] on div "Get only verified leads with our AI-powered Lead Finder, starting at $22/mo Try…" at bounding box center [575, 275] width 1151 height 551
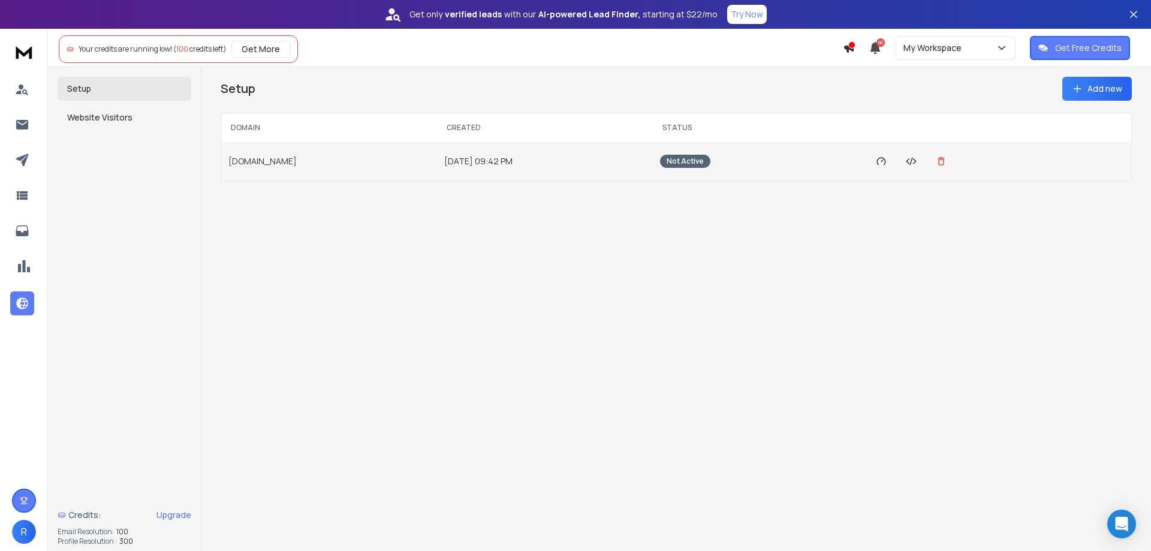
drag, startPoint x: 747, startPoint y: 275, endPoint x: 720, endPoint y: 272, distance: 27.2
click at [747, 275] on div "Get only verified leads with our AI-powered Lead Finder, starting at $22/mo Try…" at bounding box center [575, 275] width 1151 height 551
click at [345, 240] on div "Get only verified leads with our AI-powered Lead Finder, starting at $22/mo Try…" at bounding box center [575, 275] width 1151 height 551
click at [113, 121] on button "Website Visitors" at bounding box center [125, 118] width 134 height 24
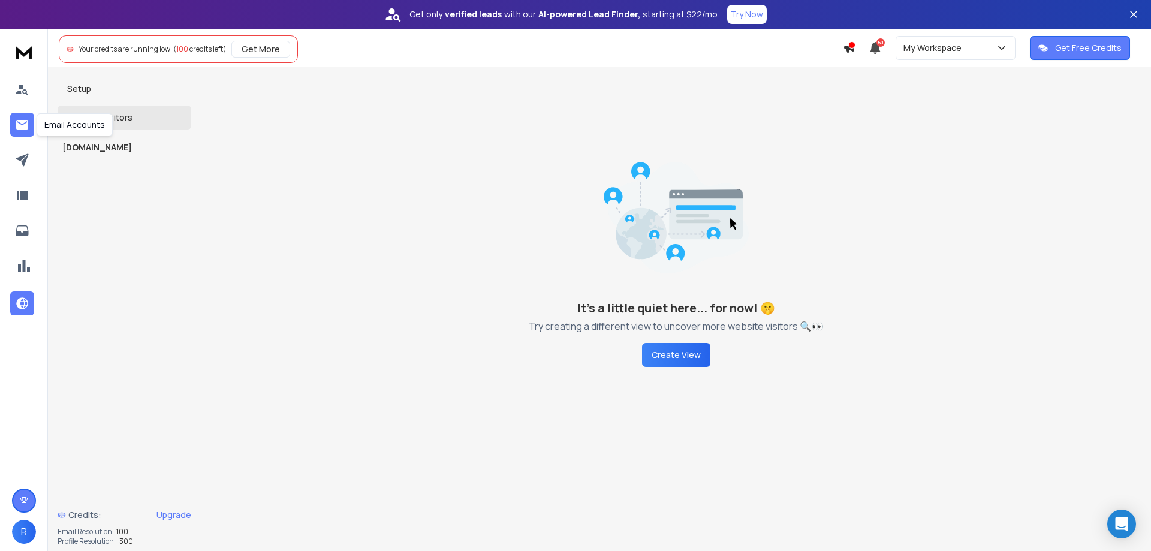
click at [28, 124] on icon at bounding box center [22, 125] width 12 height 10
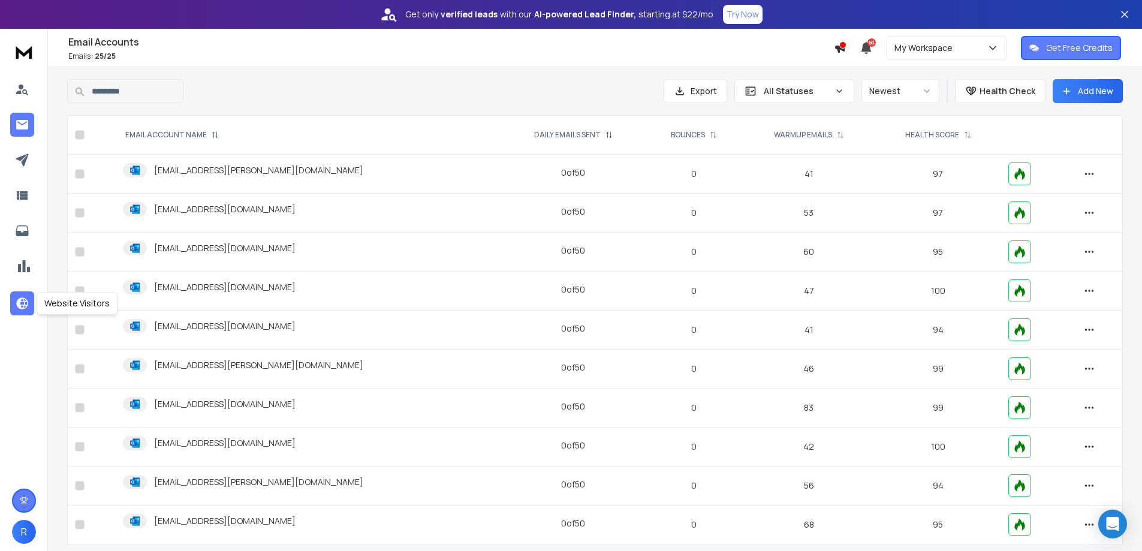
click at [20, 305] on icon at bounding box center [22, 303] width 12 height 12
